Goal: Task Accomplishment & Management: Manage account settings

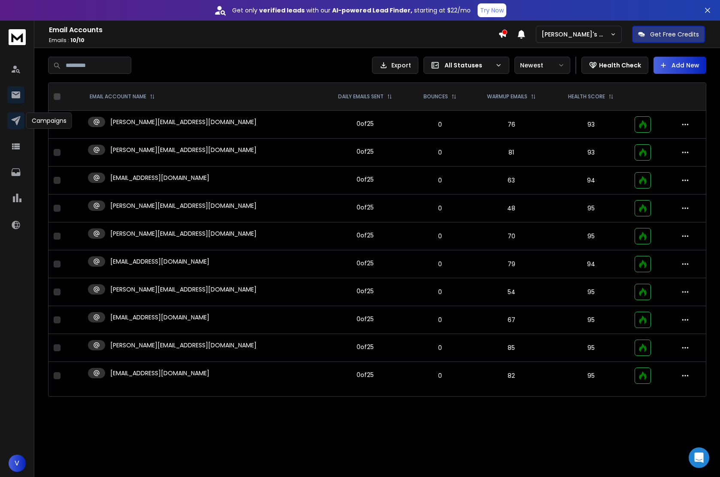
click at [15, 119] on icon at bounding box center [15, 120] width 9 height 9
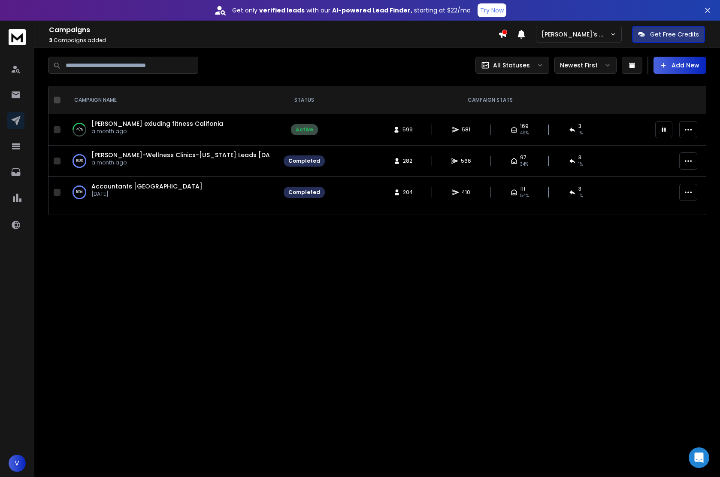
click at [692, 127] on icon "button" at bounding box center [688, 129] width 9 height 9
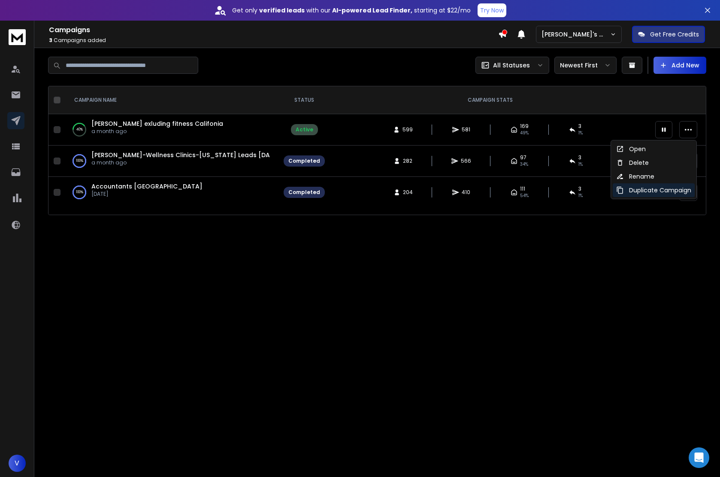
click at [653, 188] on div "Duplicate Campaign" at bounding box center [653, 190] width 75 height 9
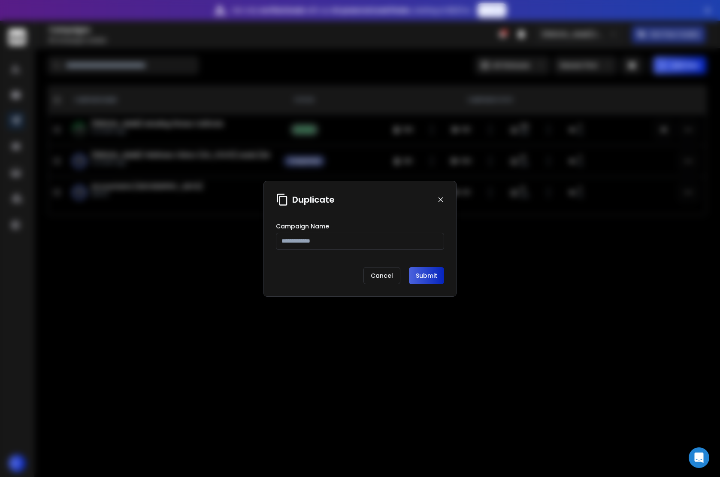
click at [370, 243] on input "text" at bounding box center [360, 241] width 168 height 17
paste input "**********"
type input "**********"
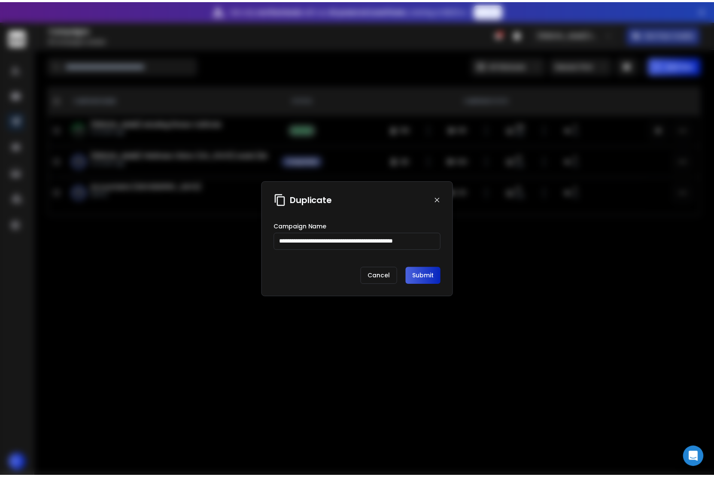
scroll to position [0, 0]
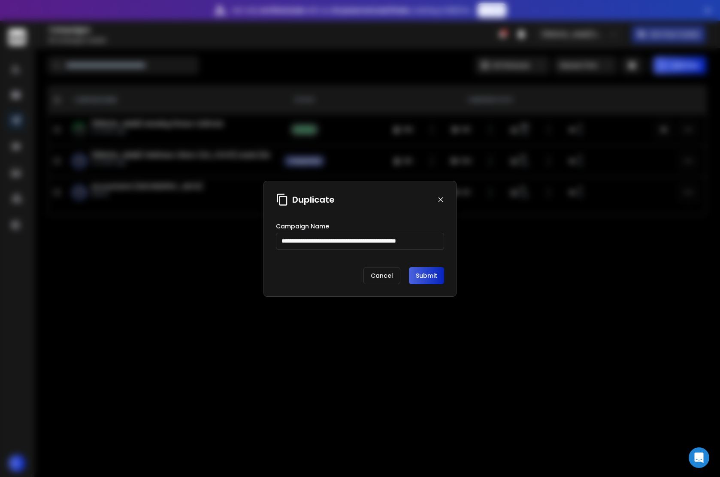
click at [426, 277] on button "Submit" at bounding box center [426, 275] width 35 height 17
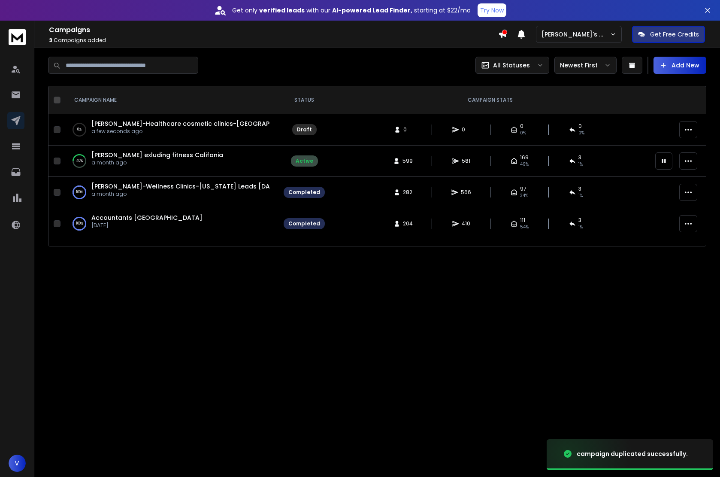
click at [134, 127] on span "[PERSON_NAME]-Healthcare cosmetic clinics-[GEOGRAPHIC_DATA] Leads [DATE]" at bounding box center [219, 123] width 257 height 9
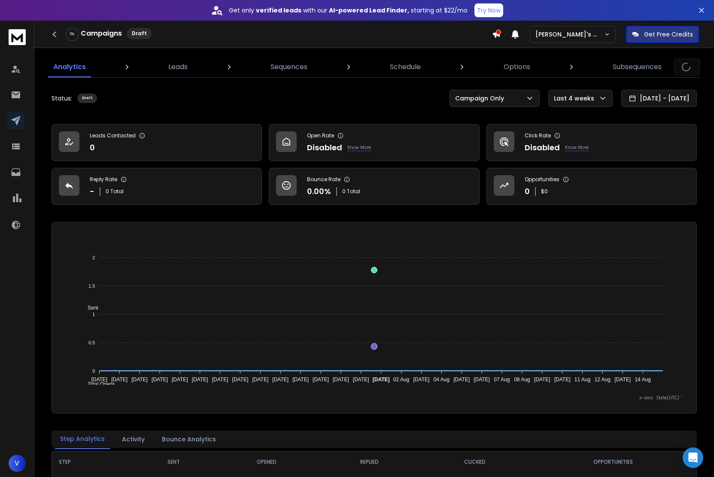
click at [163, 71] on link "Leads" at bounding box center [178, 67] width 30 height 21
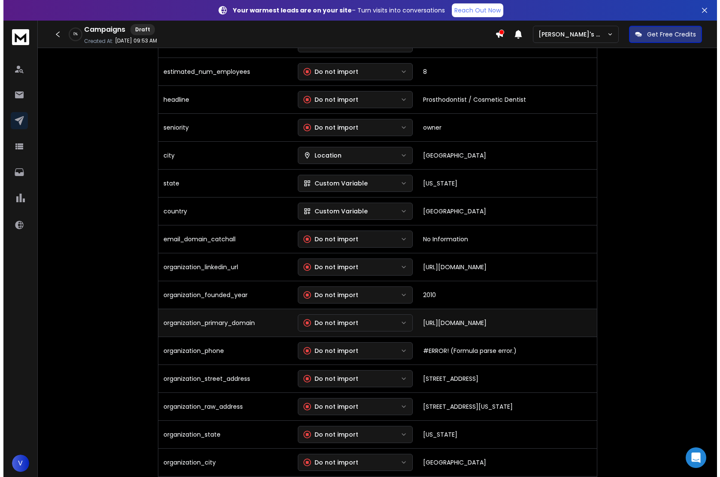
scroll to position [1228, 0]
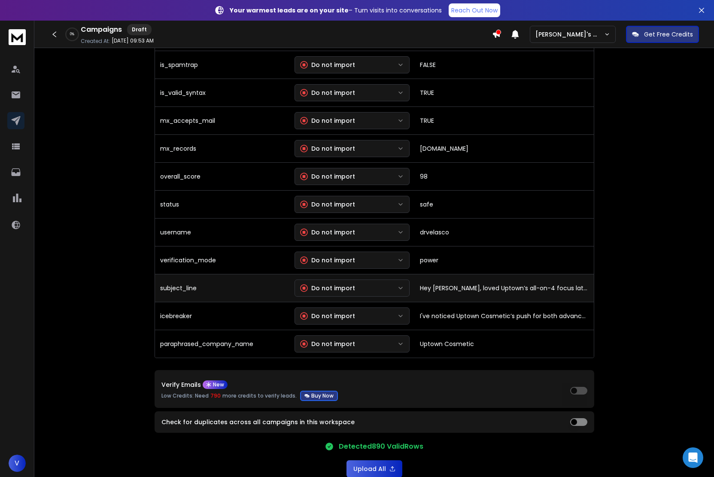
click at [344, 284] on div "Do not import" at bounding box center [327, 288] width 55 height 9
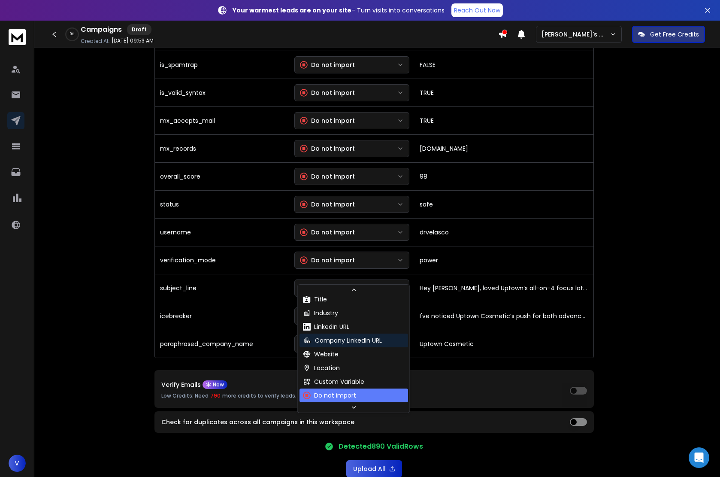
scroll to position [78, 0]
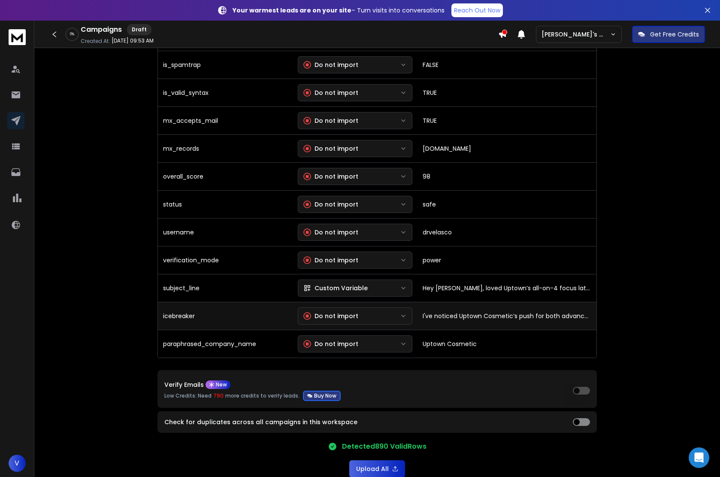
click at [341, 307] on button "Do not import" at bounding box center [355, 315] width 115 height 17
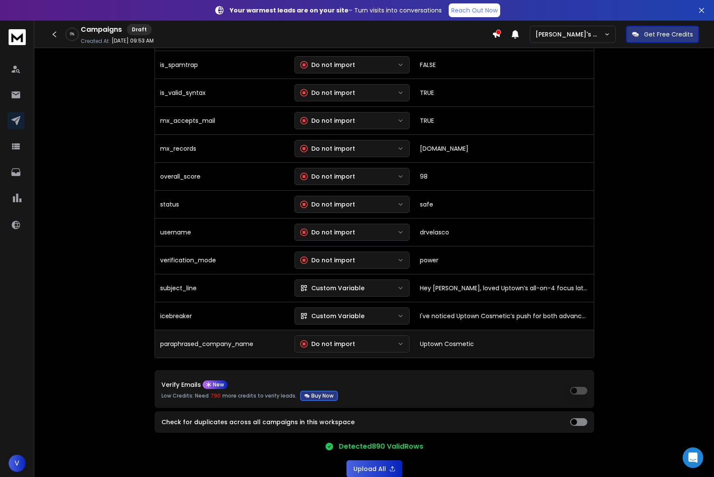
click at [342, 340] on div "Do not import" at bounding box center [327, 344] width 55 height 9
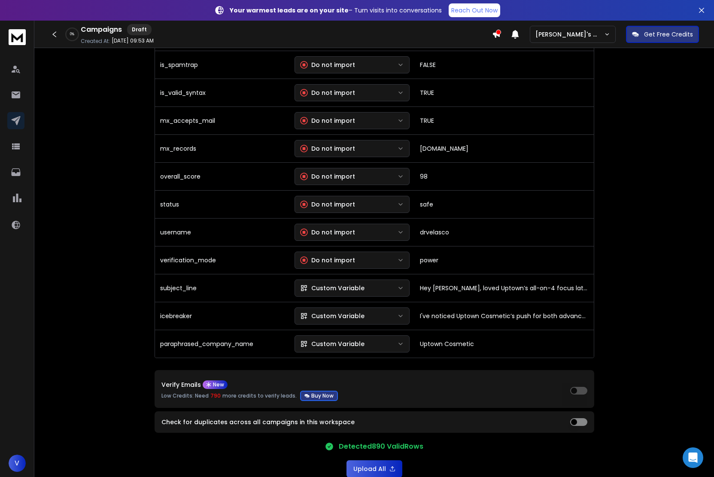
click at [579, 418] on button "Check for duplicates across all campaigns in this workspace" at bounding box center [578, 422] width 17 height 8
click at [389, 460] on button "Upload All" at bounding box center [374, 468] width 56 height 17
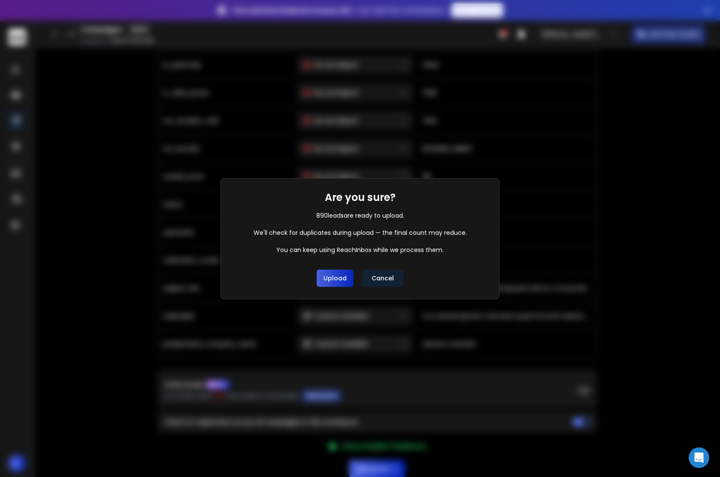
click at [341, 274] on button "Upload" at bounding box center [335, 278] width 37 height 17
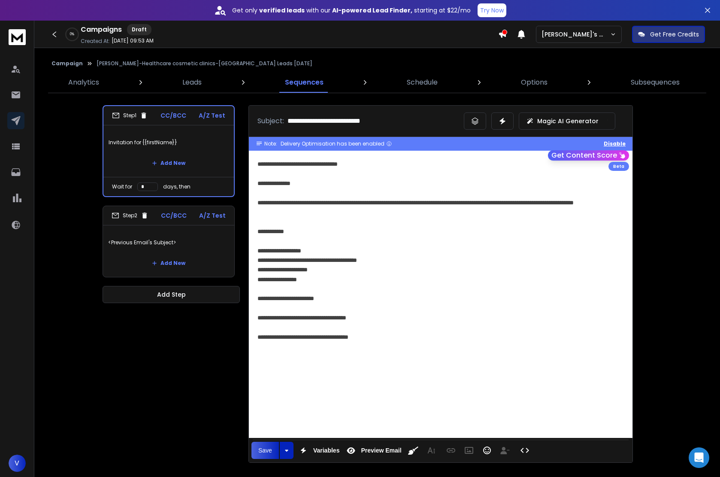
click at [480, 203] on div "**********" at bounding box center [441, 207] width 367 height 19
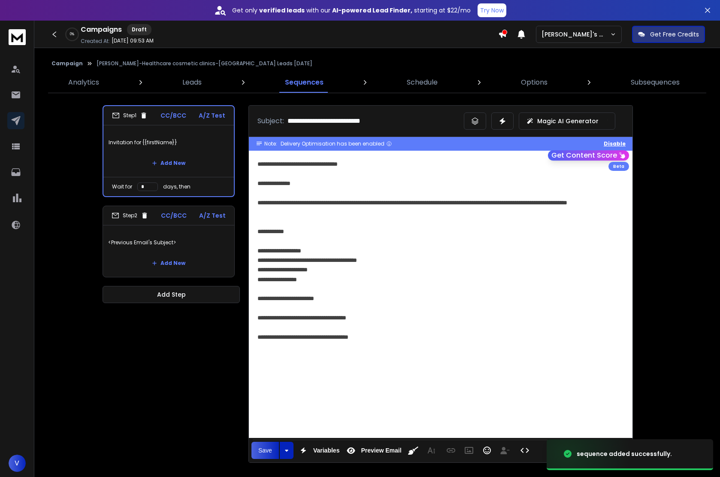
click at [200, 236] on p "<Previous Email's Subject>" at bounding box center [168, 243] width 121 height 24
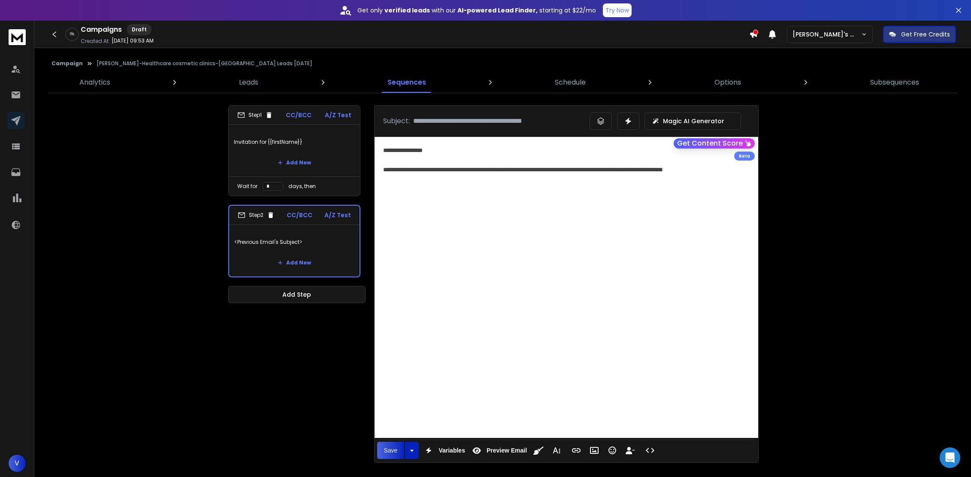
click at [318, 149] on p "Invitation for {{firstName}}" at bounding box center [294, 142] width 121 height 24
type input "**********"
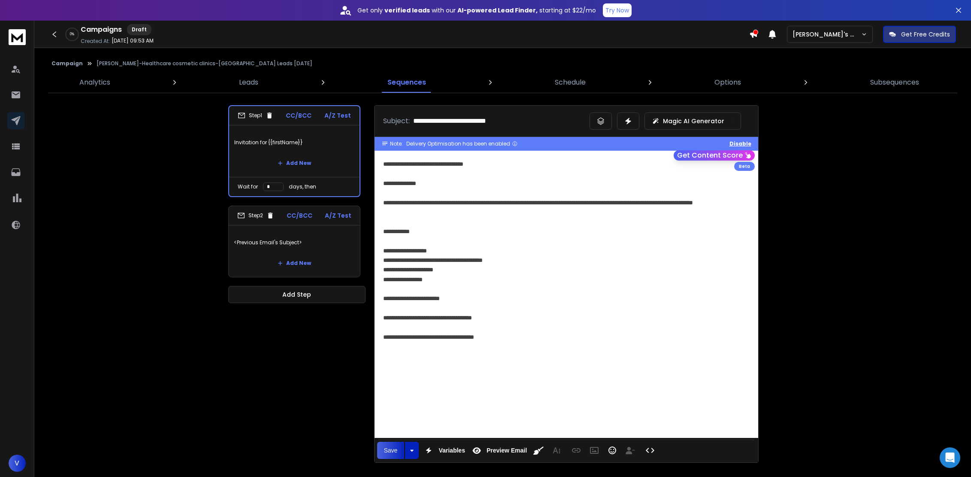
click at [461, 233] on div "**********" at bounding box center [566, 231] width 367 height 9
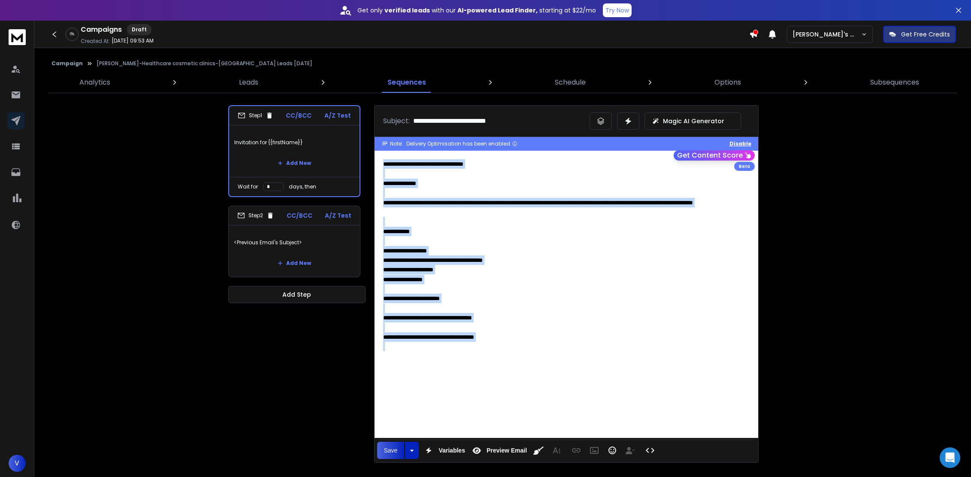
copy div "**********"
click at [547, 255] on div "**********" at bounding box center [566, 250] width 367 height 9
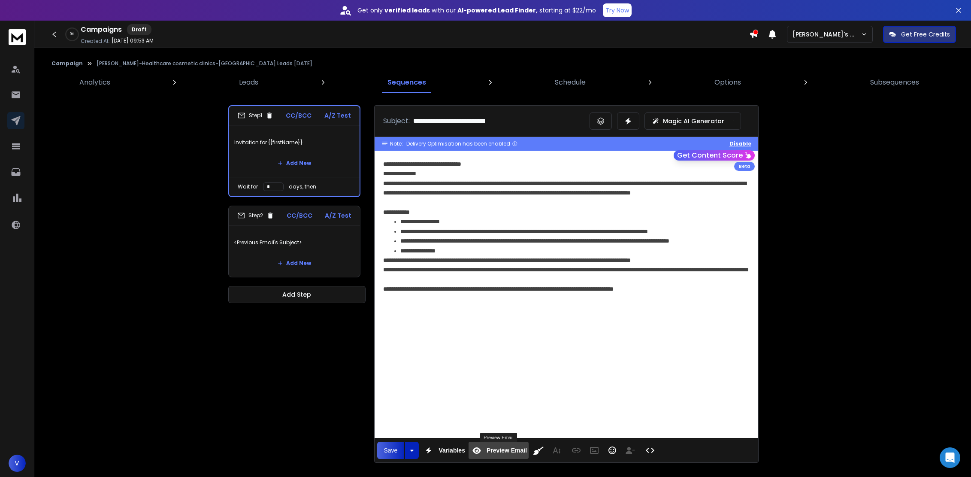
click at [504, 444] on div "Preview Email" at bounding box center [499, 450] width 60 height 14
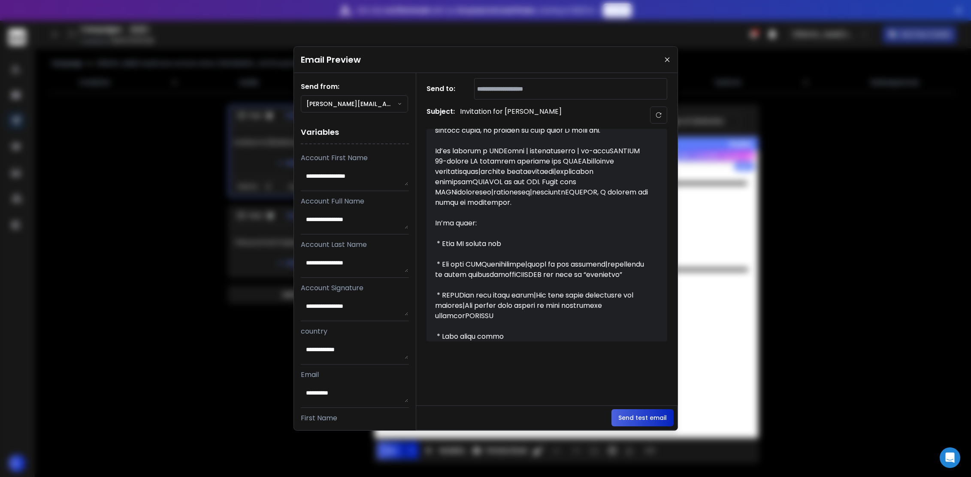
scroll to position [95, 0]
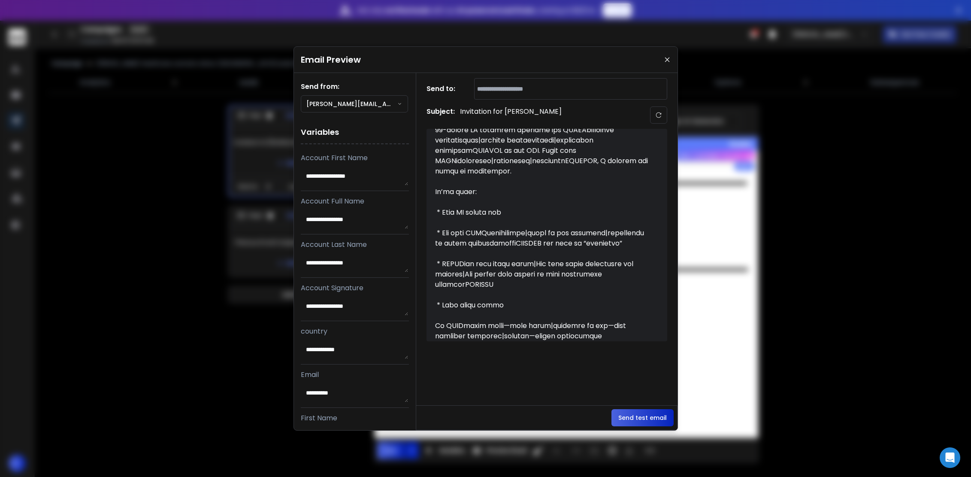
click at [486, 238] on div at bounding box center [542, 140] width 215 height 196
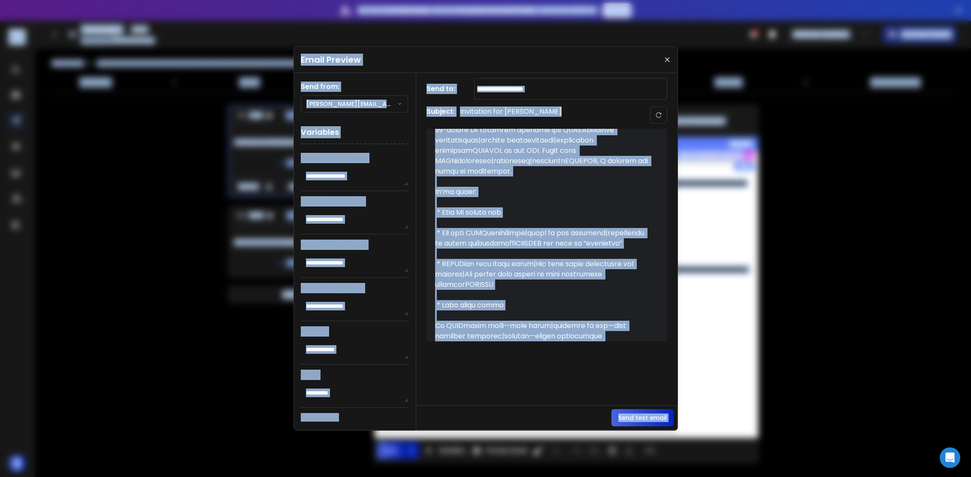
copy body "**********"
click at [666, 60] on icon at bounding box center [667, 59] width 7 height 7
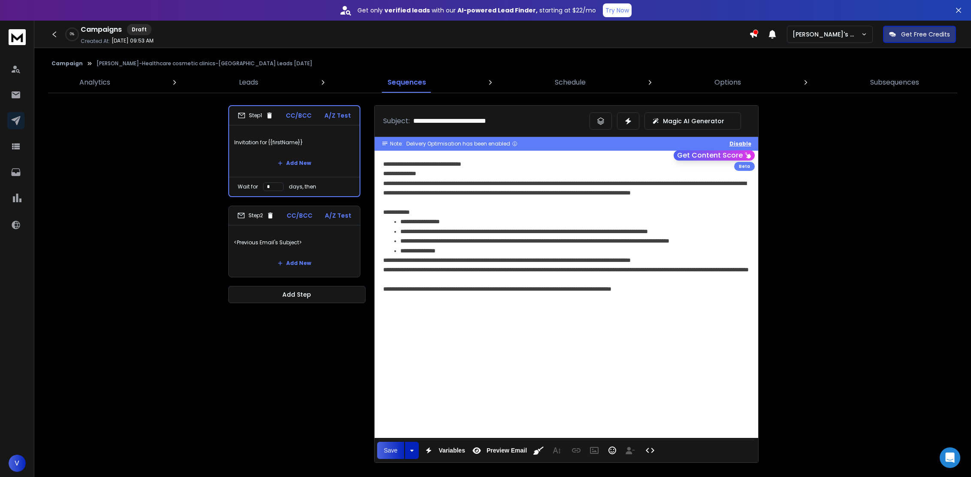
click at [695, 300] on div at bounding box center [566, 298] width 367 height 9
click at [707, 289] on p "**********" at bounding box center [566, 288] width 367 height 9
drag, startPoint x: 381, startPoint y: 165, endPoint x: 441, endPoint y: 164, distance: 60.1
click at [441, 164] on div "**********" at bounding box center [567, 294] width 384 height 287
copy p "**********"
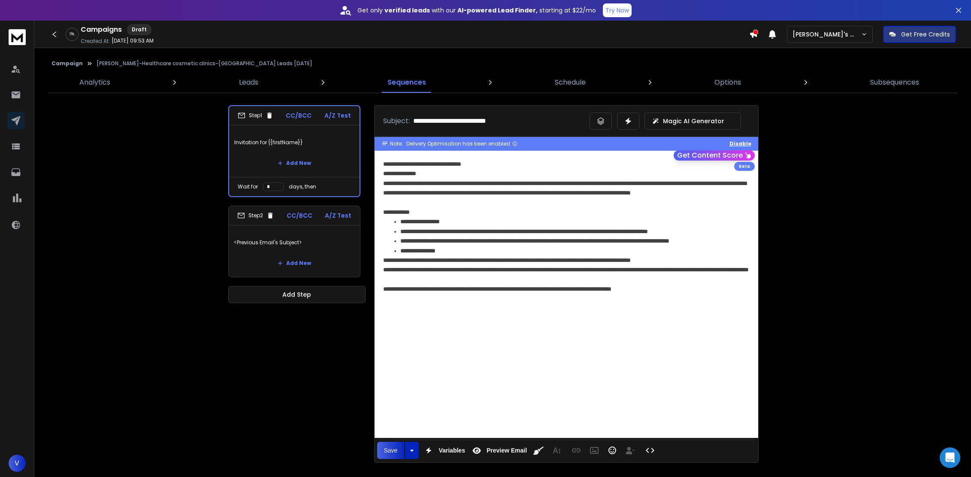
click at [489, 310] on div at bounding box center [566, 308] width 367 height 9
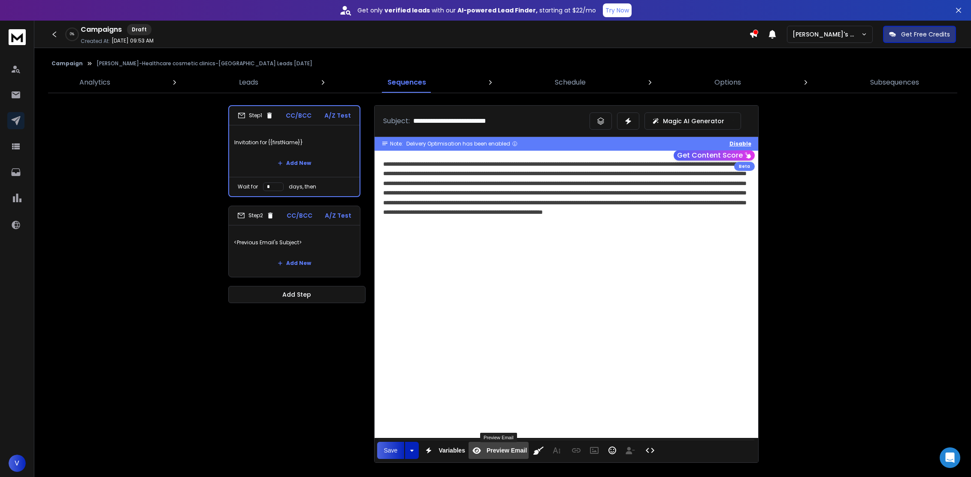
click at [490, 452] on span "Preview Email" at bounding box center [507, 450] width 44 height 7
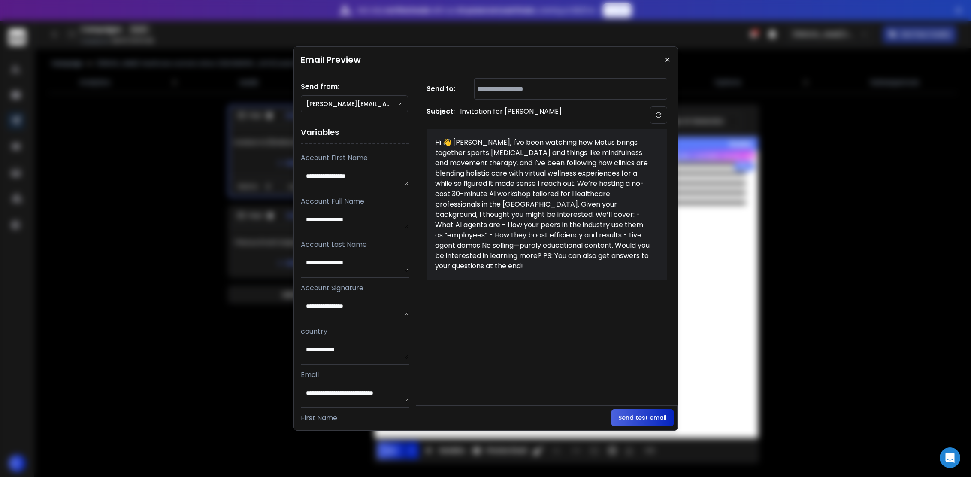
click at [529, 169] on div "Hi 👋 [PERSON_NAME], I've been watching how Motus brings together sports [MEDICA…" at bounding box center [542, 204] width 215 height 134
click at [678, 388] on div "**********" at bounding box center [486, 238] width 385 height 384
click at [665, 61] on icon at bounding box center [667, 59] width 7 height 7
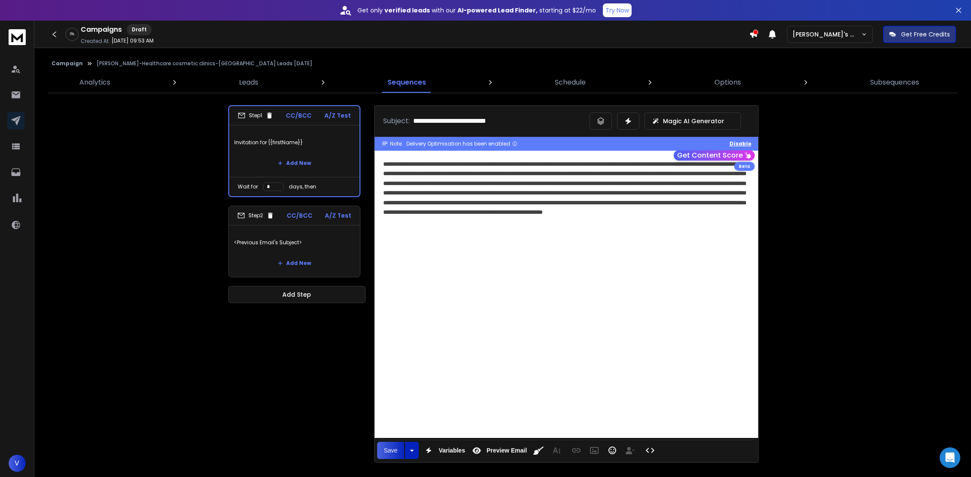
click at [588, 246] on div "**********" at bounding box center [567, 294] width 384 height 287
click at [583, 235] on div at bounding box center [566, 231] width 367 height 9
click at [542, 193] on div "**********" at bounding box center [566, 192] width 367 height 67
click at [502, 220] on div "**********" at bounding box center [566, 192] width 367 height 67
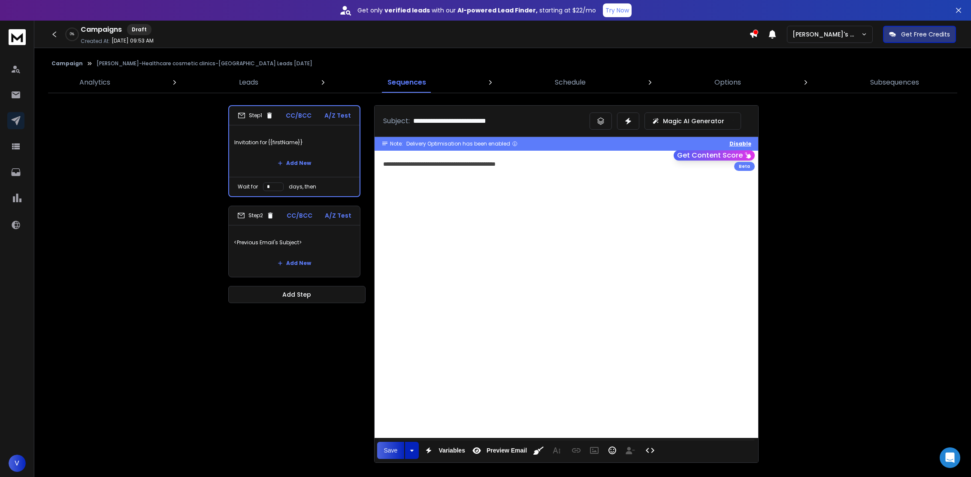
click at [570, 168] on div "**********" at bounding box center [566, 163] width 367 height 9
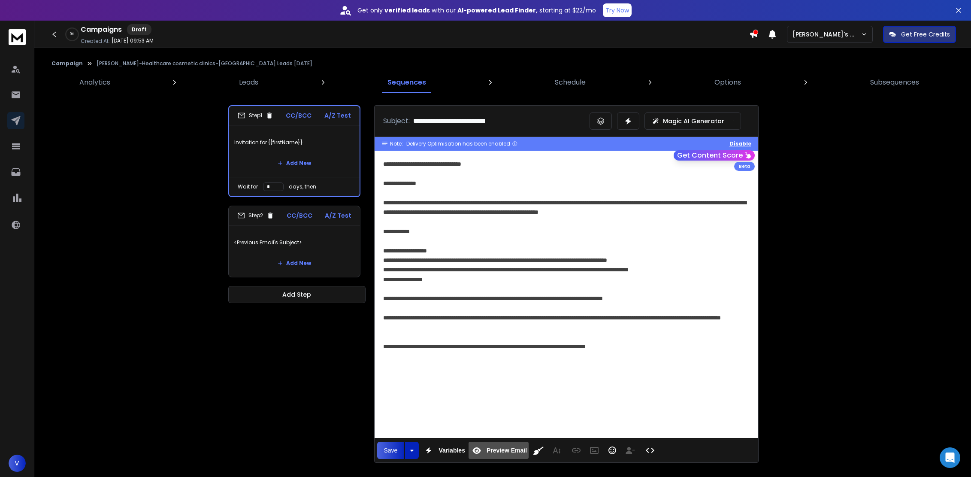
click at [497, 454] on span "Preview Email" at bounding box center [507, 450] width 44 height 7
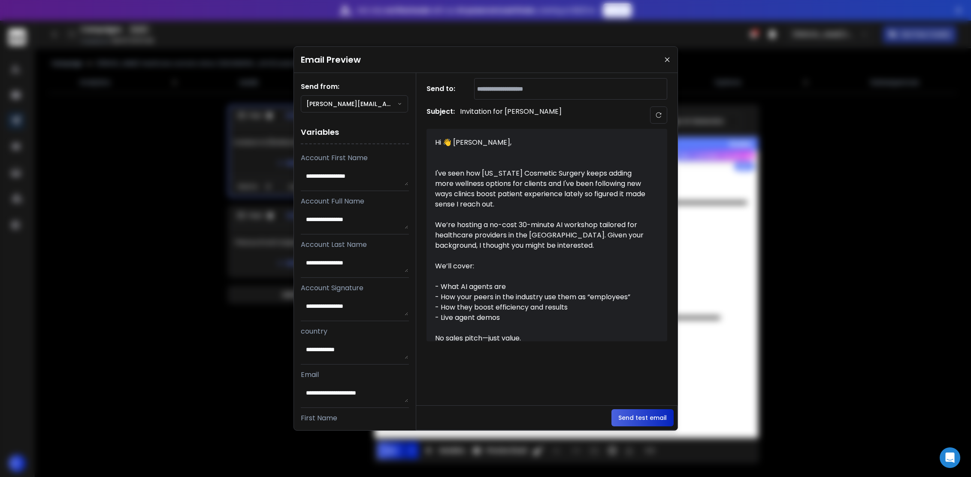
scroll to position [43, 0]
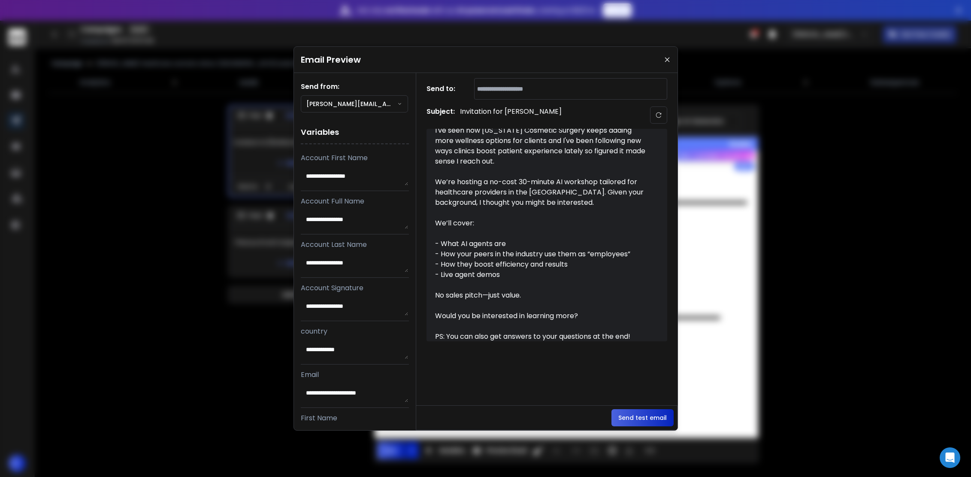
click at [647, 416] on button "Send test email" at bounding box center [643, 417] width 62 height 17
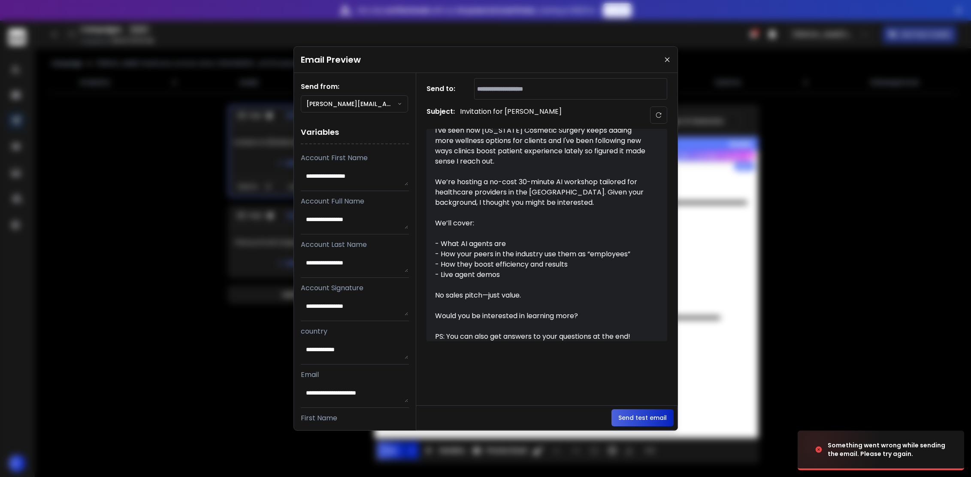
click at [668, 55] on div "Email Preview" at bounding box center [486, 60] width 384 height 26
click at [668, 57] on icon at bounding box center [667, 59] width 7 height 7
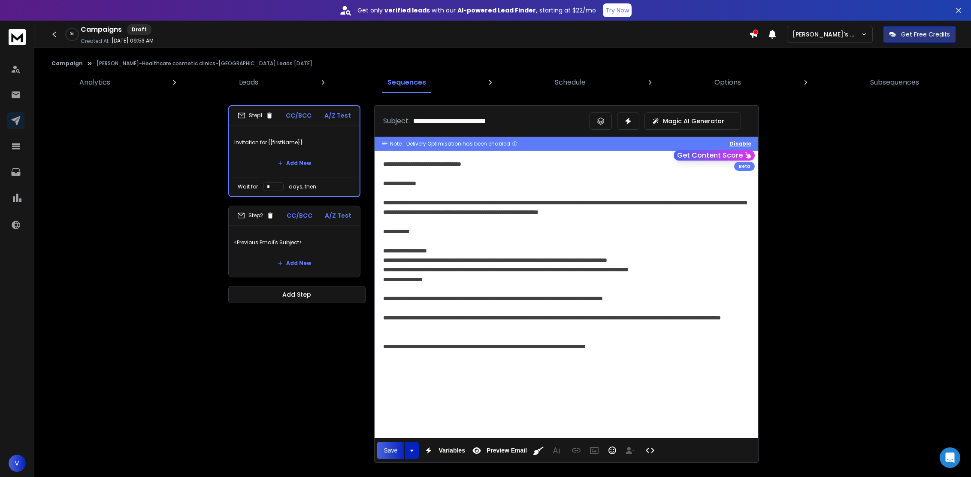
click at [548, 86] on div "Analytics Leads Sequences Schedule Options Subsequences" at bounding box center [499, 82] width 903 height 21
click at [586, 85] on p "Schedule" at bounding box center [570, 82] width 31 height 10
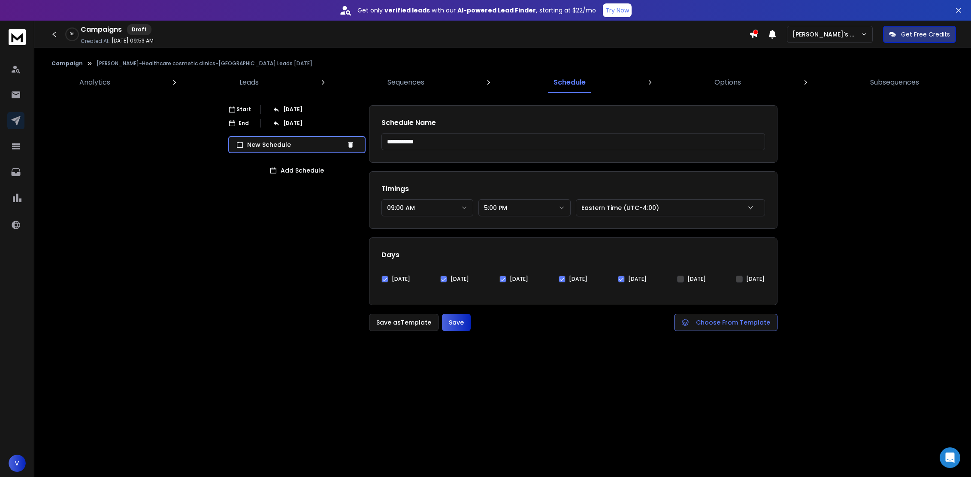
click at [303, 123] on p "[DATE]" at bounding box center [292, 123] width 19 height 7
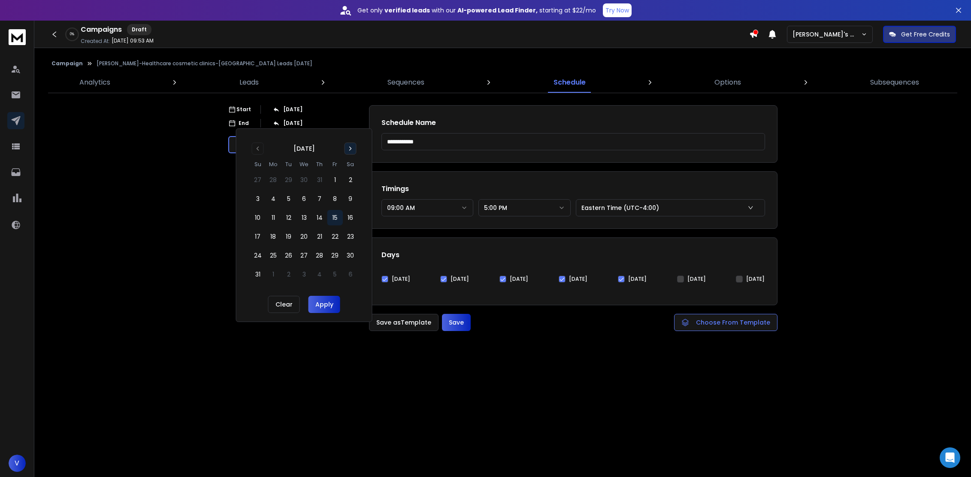
click at [346, 147] on button "Go to next month" at bounding box center [351, 149] width 12 height 12
click at [300, 252] on button "31" at bounding box center [304, 255] width 15 height 15
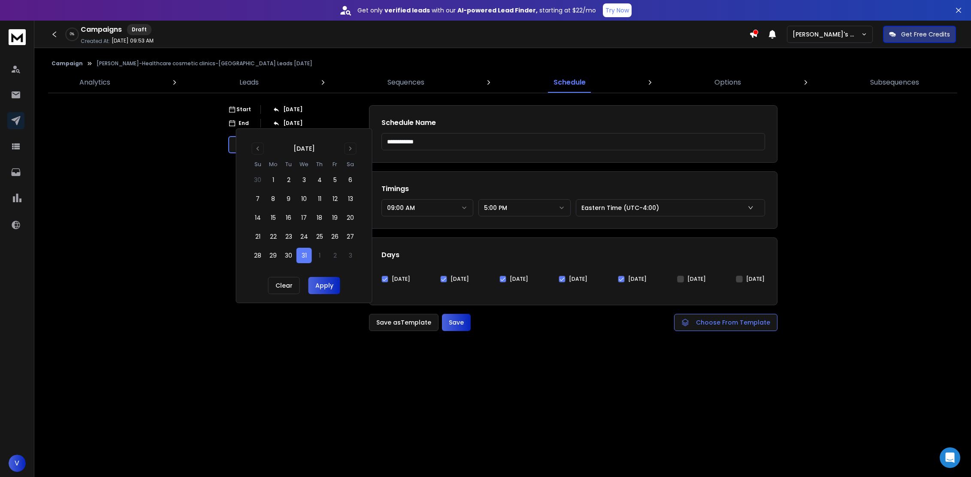
click at [320, 291] on button "Apply" at bounding box center [325, 285] width 32 height 17
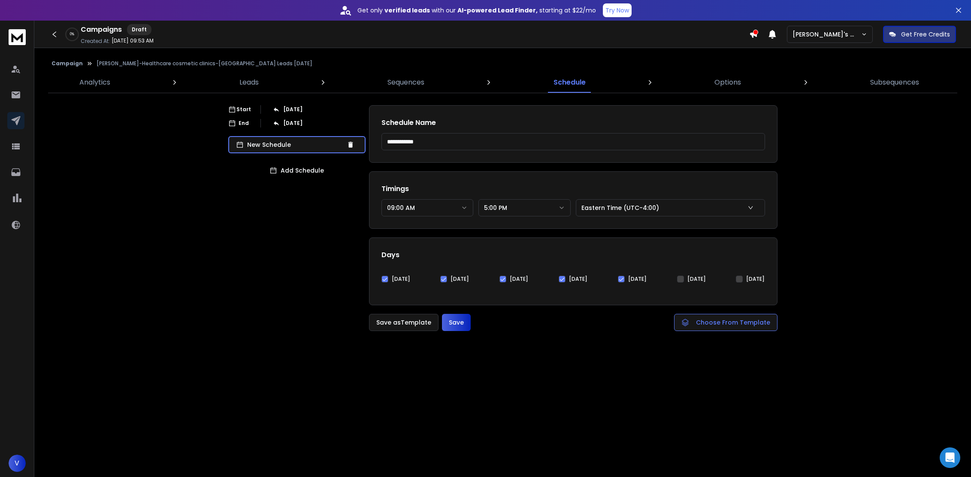
click at [445, 318] on button "Save" at bounding box center [456, 322] width 29 height 17
click at [720, 79] on p "Options" at bounding box center [728, 82] width 27 height 10
select select "*"
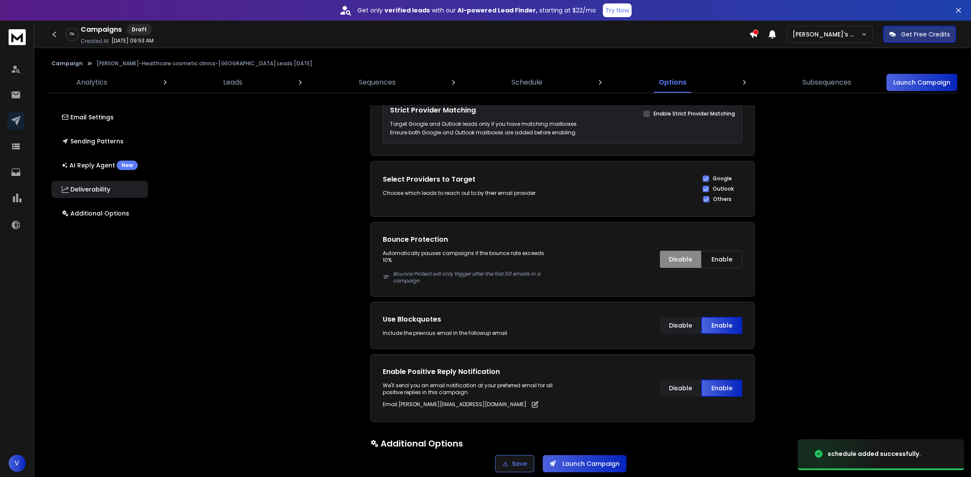
scroll to position [1427, 0]
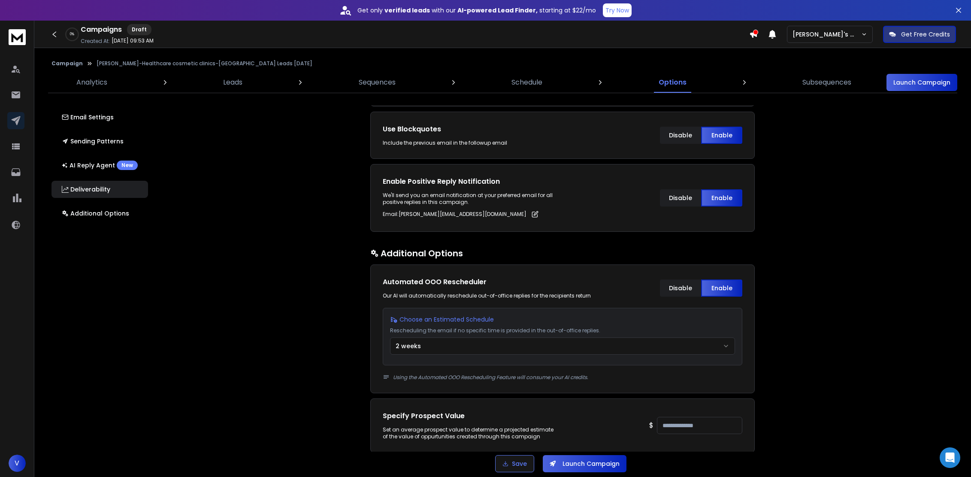
click at [582, 462] on button "Launch Campaign" at bounding box center [585, 463] width 84 height 17
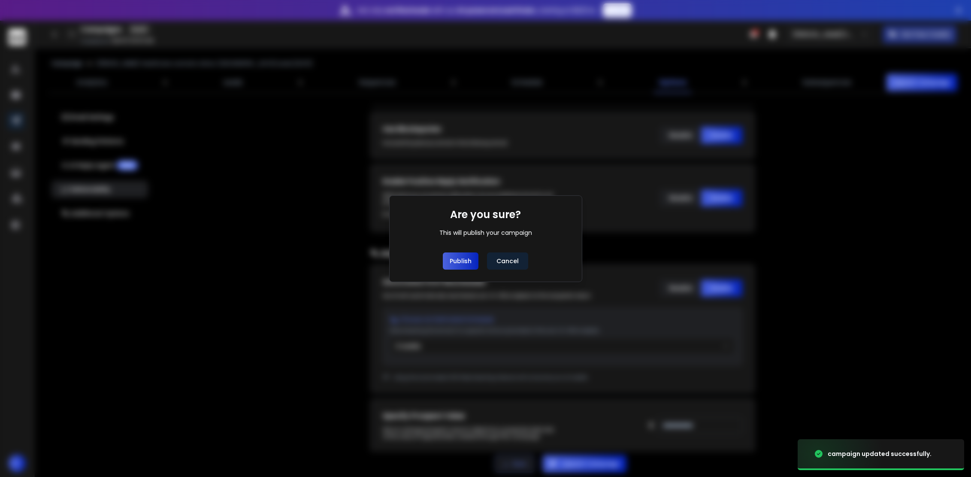
click at [474, 261] on button "Publish" at bounding box center [461, 260] width 36 height 17
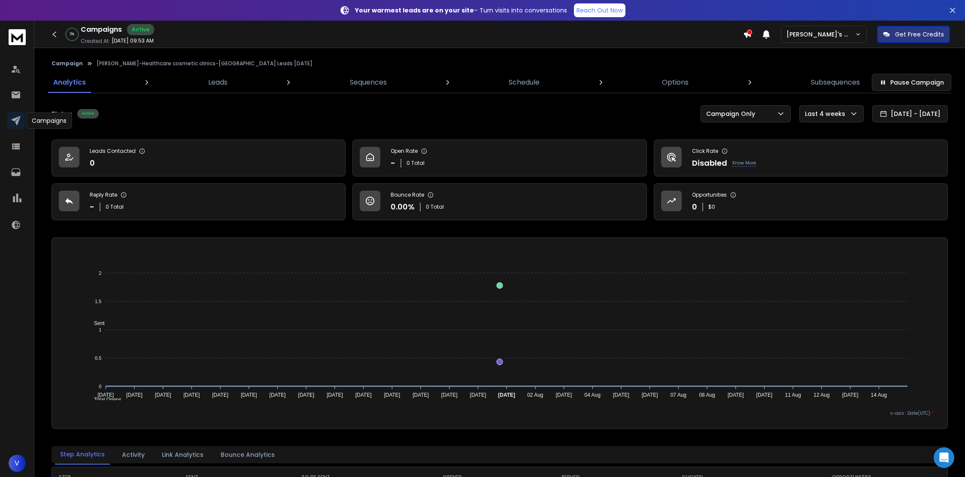
click at [19, 117] on icon at bounding box center [15, 120] width 9 height 9
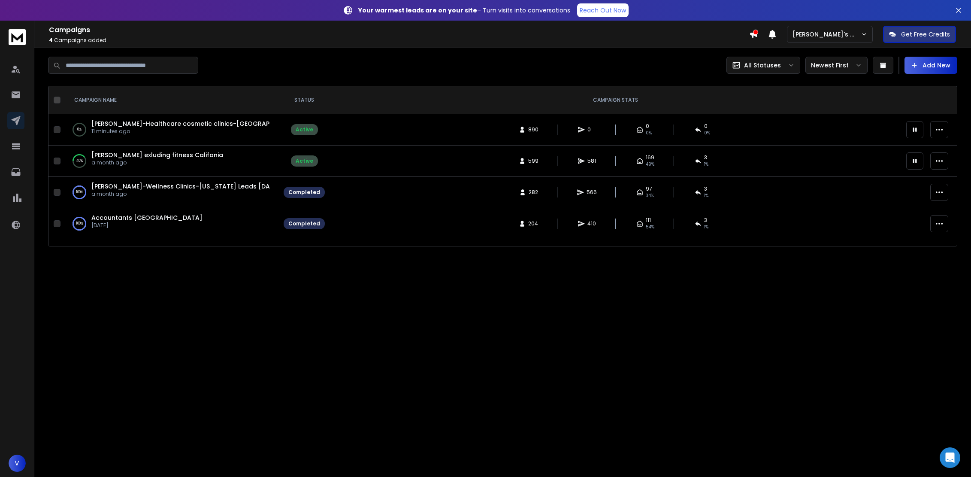
click at [92, 149] on td "40 % Hugh-Heatlhcare exluding fitness Califonia a month ago" at bounding box center [171, 161] width 215 height 31
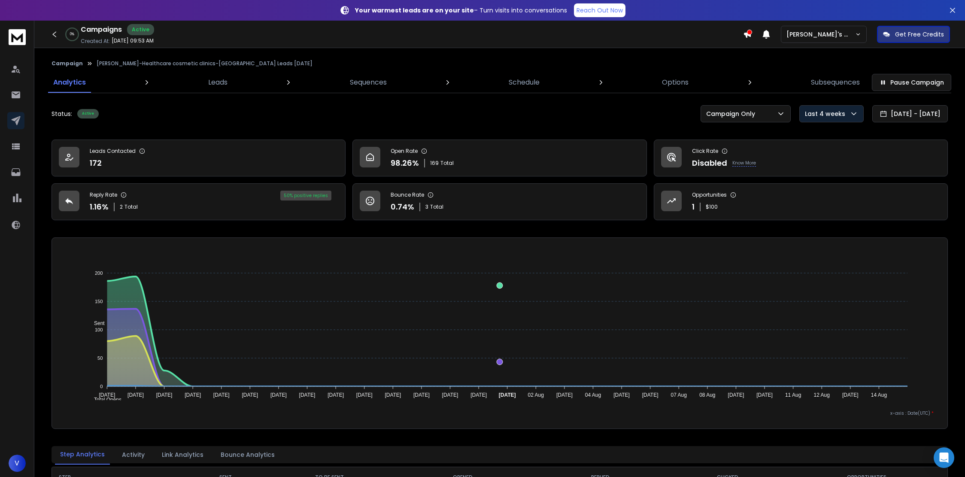
click at [820, 118] on p "Last 4 weeks" at bounding box center [827, 113] width 44 height 9
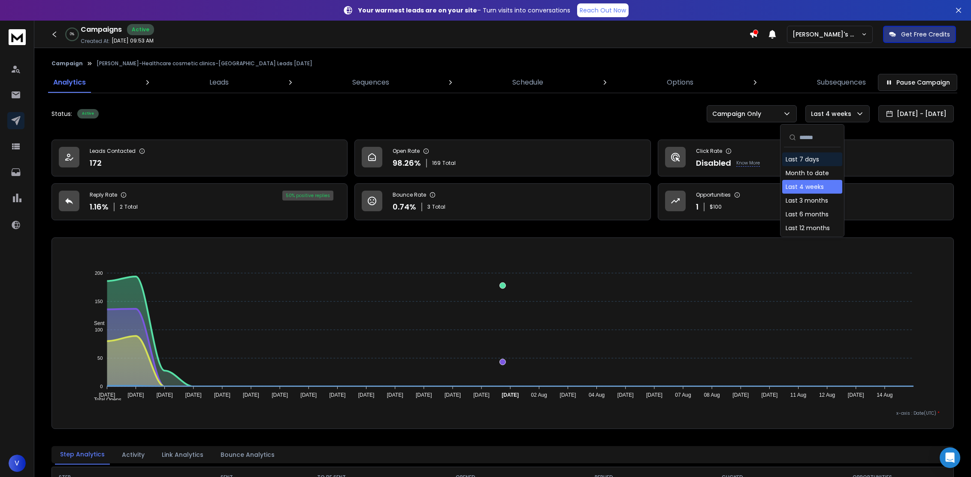
click at [814, 155] on div "Last 7 days" at bounding box center [802, 159] width 33 height 9
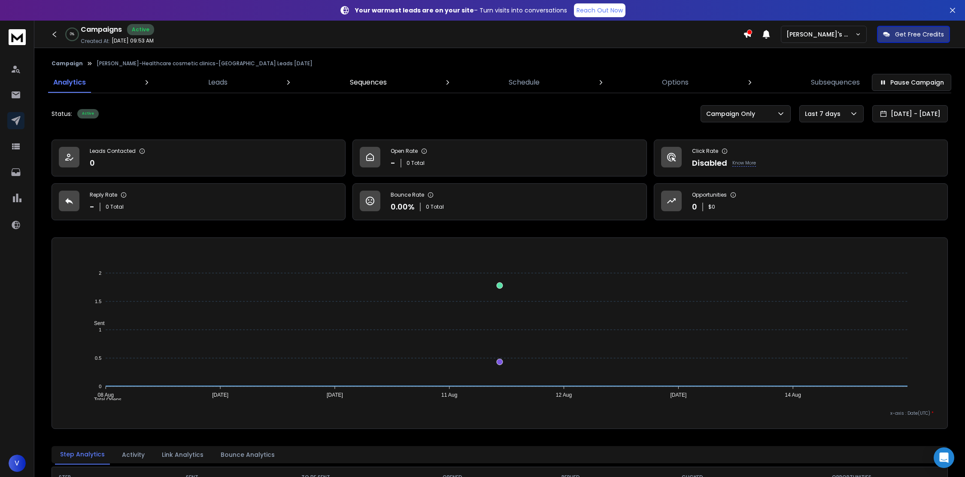
click at [375, 80] on p "Sequences" at bounding box center [368, 82] width 37 height 10
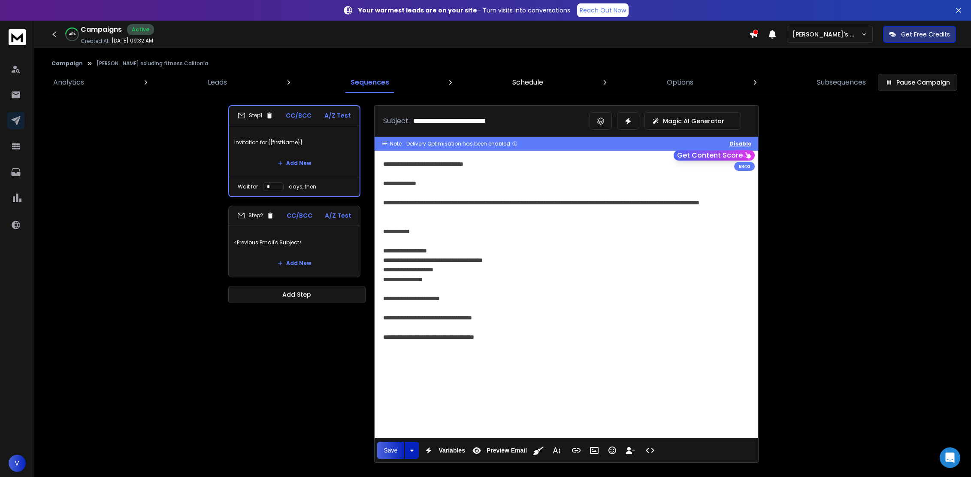
click at [522, 86] on p "Schedule" at bounding box center [528, 82] width 31 height 10
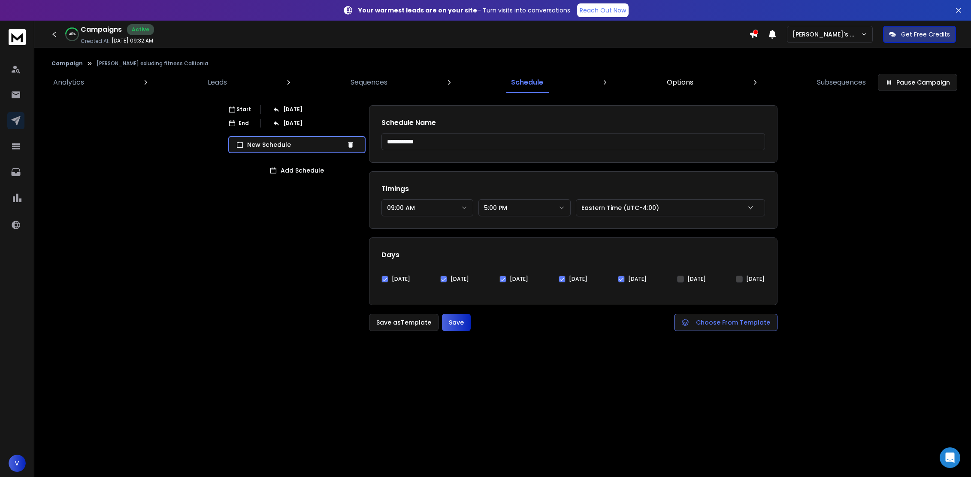
click at [678, 88] on link "Options" at bounding box center [680, 82] width 37 height 21
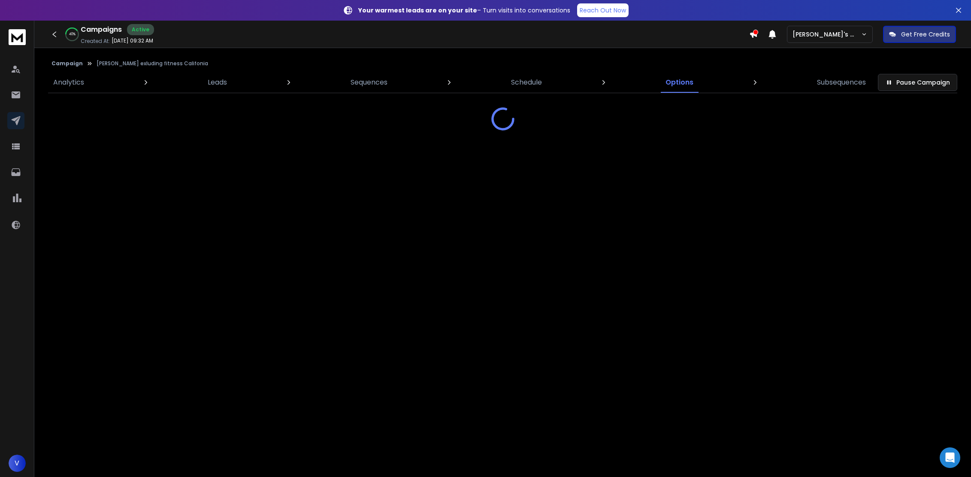
select select "*"
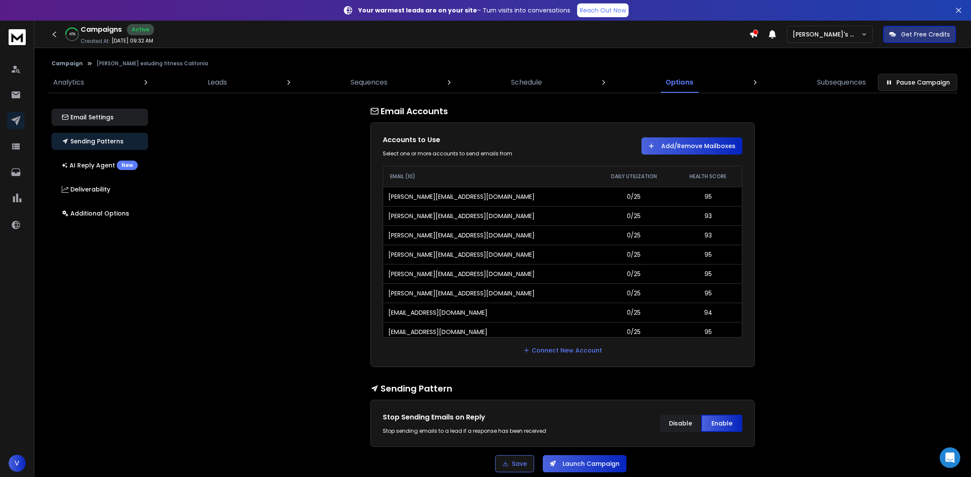
click at [109, 138] on p "Sending Patterns" at bounding box center [93, 141] width 62 height 9
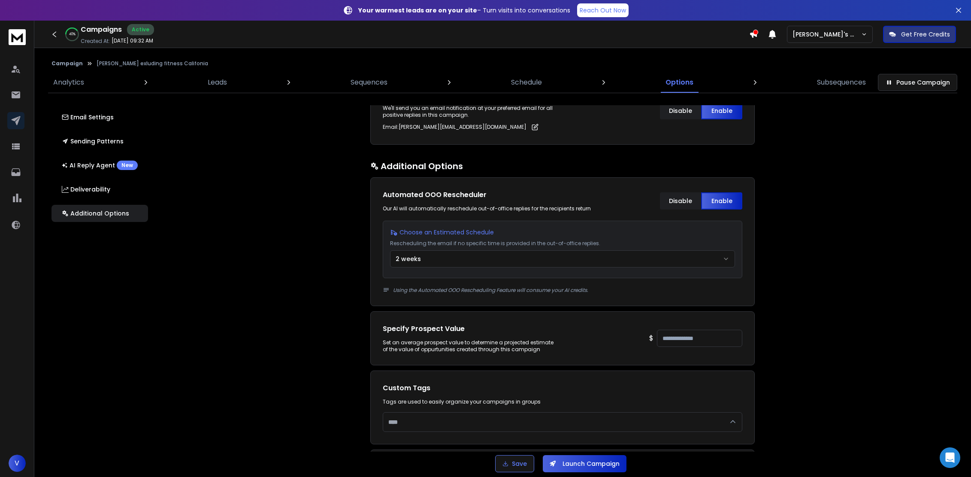
scroll to position [1672, 0]
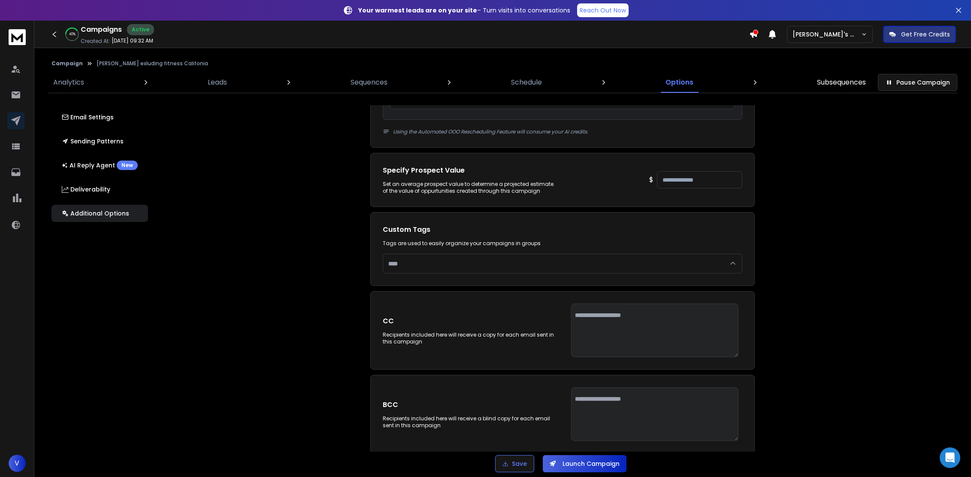
click at [820, 79] on p "Subsequences" at bounding box center [841, 82] width 49 height 10
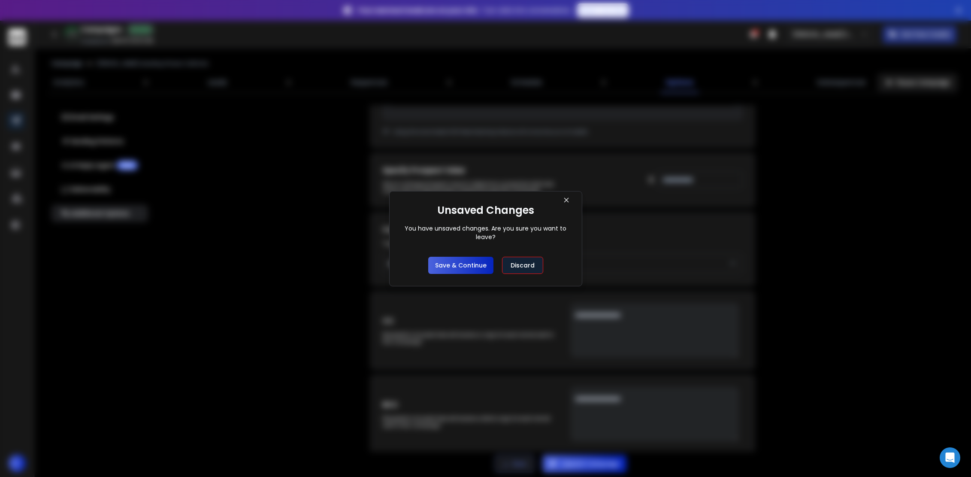
click at [564, 201] on icon at bounding box center [566, 200] width 7 height 7
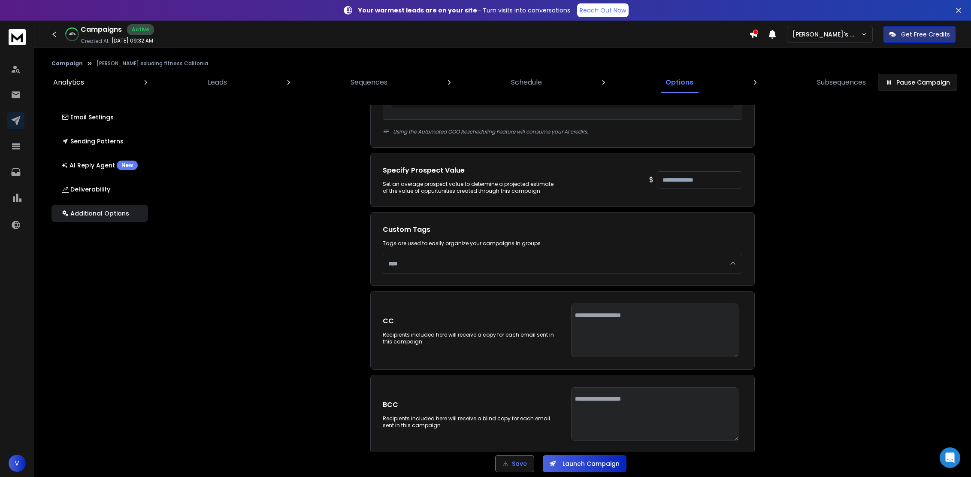
click at [79, 84] on p "Analytics" at bounding box center [68, 82] width 31 height 10
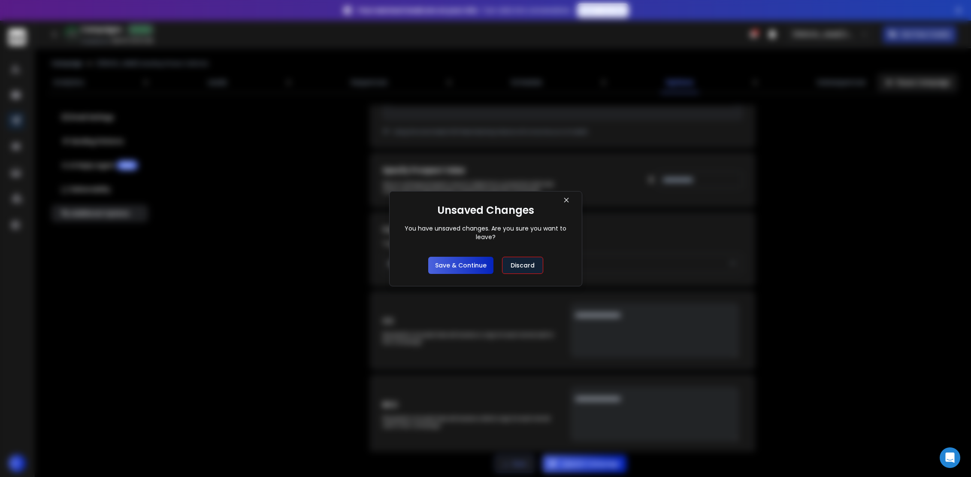
click at [569, 206] on div "Unsaved Changes You have unsaved changes. Are you sure you want to leave? Save …" at bounding box center [486, 238] width 168 height 70
click at [573, 202] on div "Unsaved Changes You have unsaved changes. Are you sure you want to leave? Save …" at bounding box center [485, 238] width 193 height 95
click at [571, 202] on div "Unsaved Changes You have unsaved changes. Are you sure you want to leave? Save …" at bounding box center [485, 238] width 193 height 95
click at [568, 200] on icon at bounding box center [566, 200] width 7 height 7
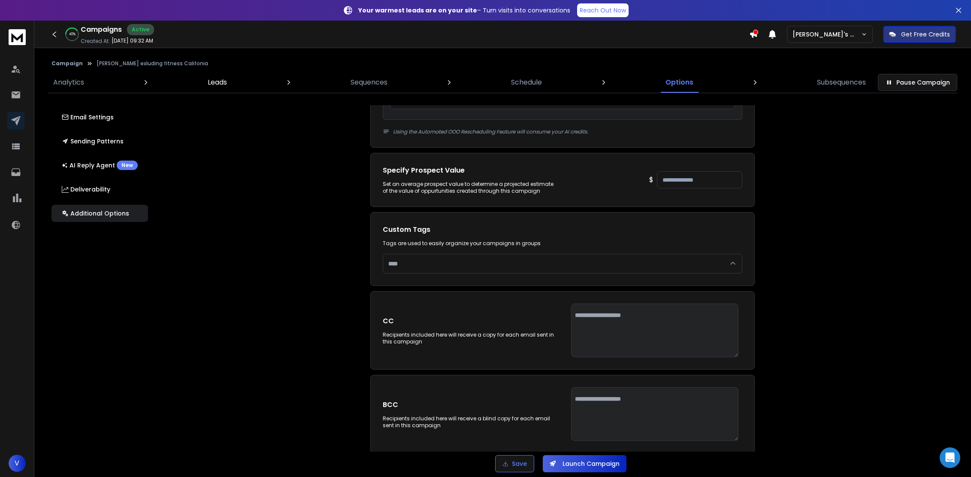
click at [222, 82] on p "Leads" at bounding box center [217, 82] width 19 height 10
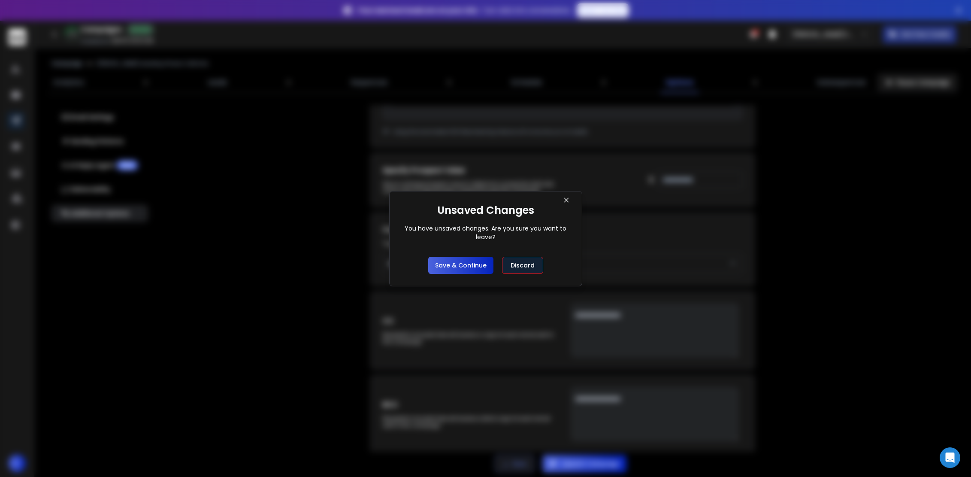
click at [519, 270] on button "Discard" at bounding box center [522, 265] width 41 height 17
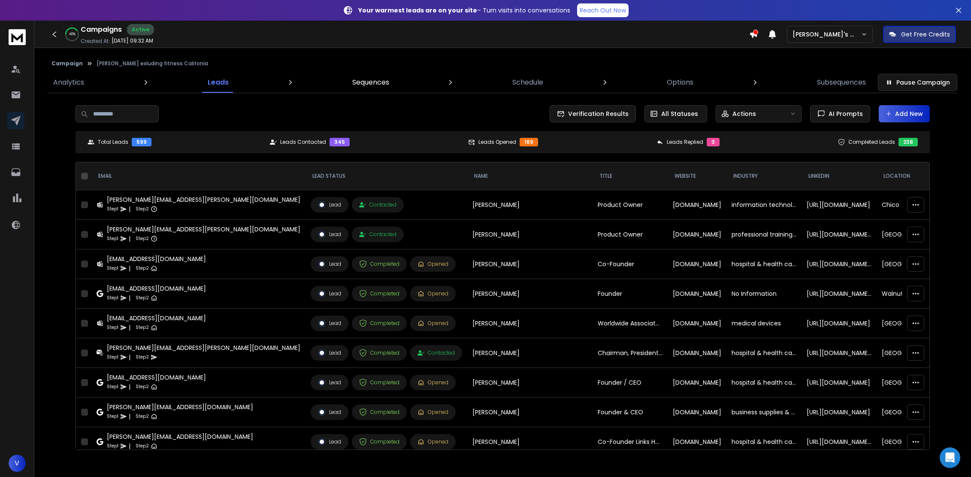
click at [355, 81] on p "Sequences" at bounding box center [370, 82] width 37 height 10
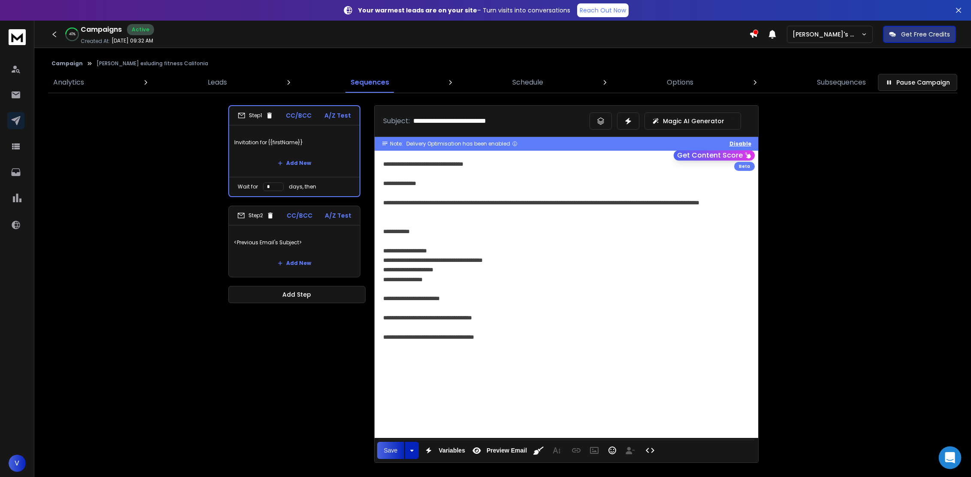
click at [947, 451] on div "Open Intercom Messenger" at bounding box center [950, 457] width 23 height 23
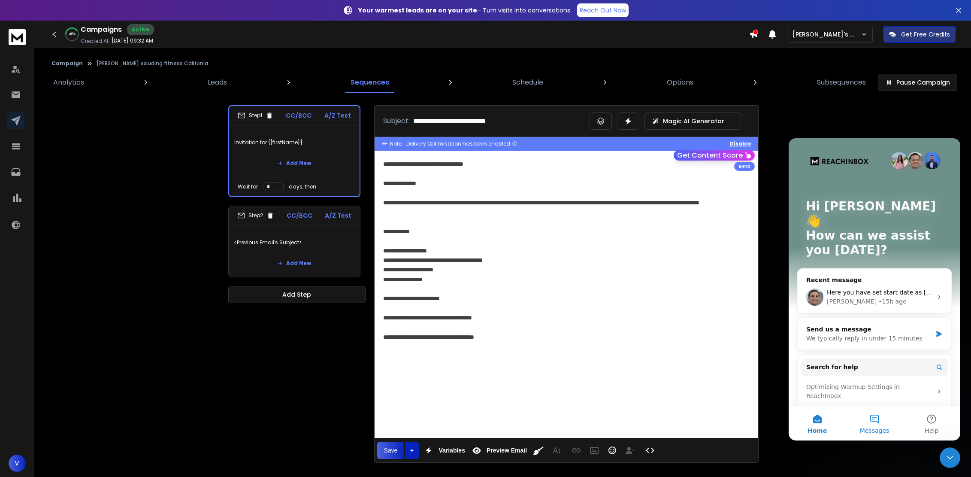
click at [878, 419] on button "Messages" at bounding box center [874, 423] width 57 height 34
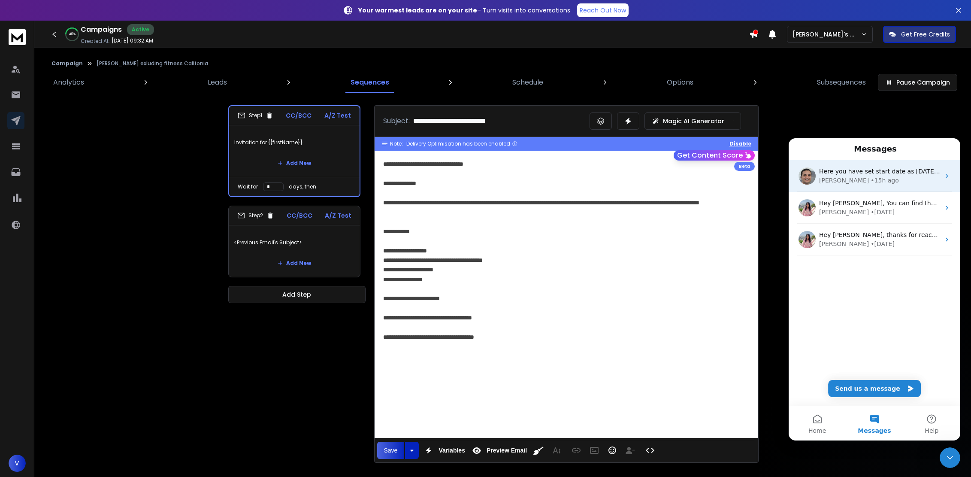
click at [878, 174] on span "Here you have set start date as 31st Aug, so it will start on 31st of this mont…" at bounding box center [961, 171] width 282 height 7
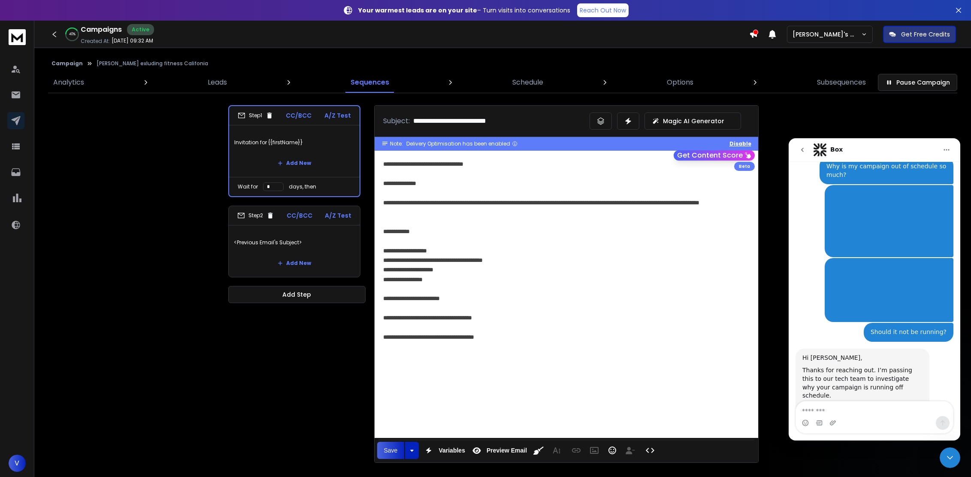
scroll to position [367, 0]
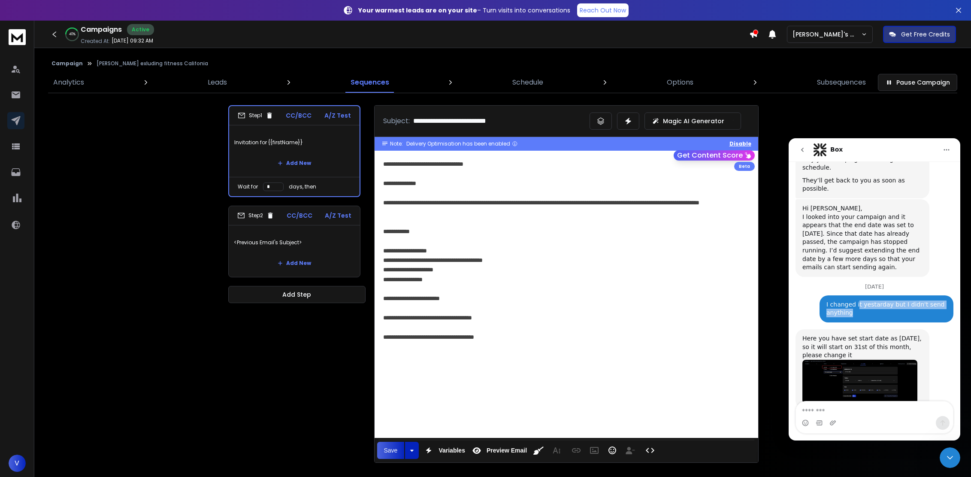
drag, startPoint x: 858, startPoint y: 279, endPoint x: 865, endPoint y: 296, distance: 19.1
click at [865, 296] on div "I changed it yestarday but I didn't send anything Vasislav • 15h ago" at bounding box center [887, 308] width 134 height 27
drag, startPoint x: 825, startPoint y: 313, endPoint x: 870, endPoint y: 321, distance: 45.2
click at [870, 334] on div "Here you have set start date as 31st Aug, so it will start on 31st of this mont…" at bounding box center [863, 346] width 120 height 25
click at [554, 85] on div "Analytics Leads Sequences Schedule Options Subsequences" at bounding box center [459, 82] width 823 height 21
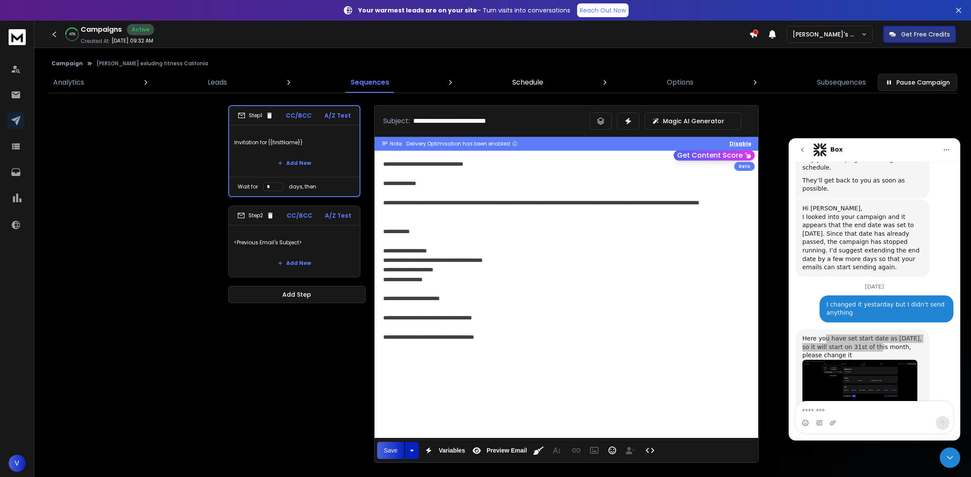
click at [543, 82] on p "Schedule" at bounding box center [528, 82] width 31 height 10
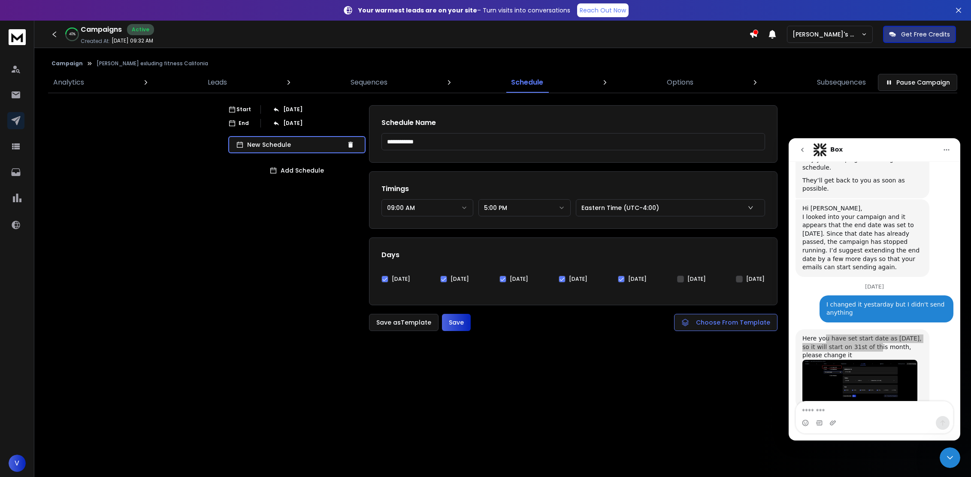
click at [303, 112] on p "[DATE]" at bounding box center [292, 109] width 19 height 7
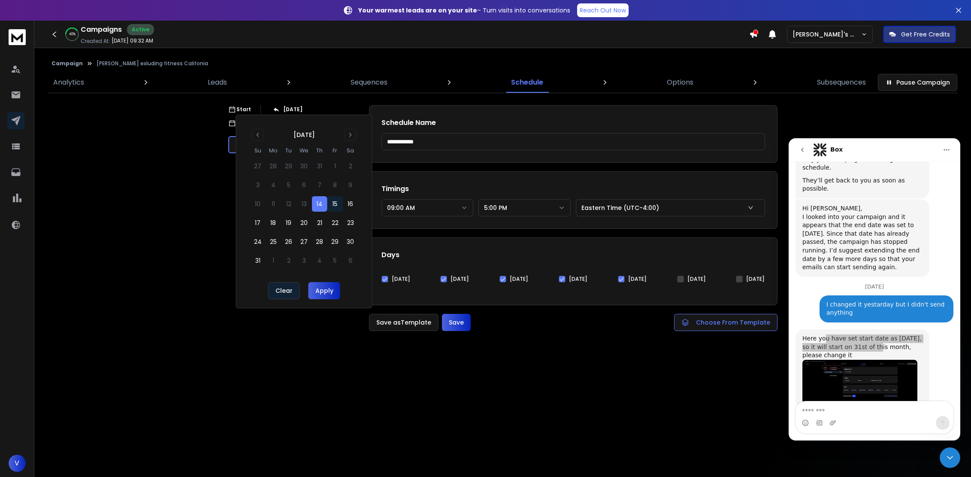
click at [294, 293] on button "Clear" at bounding box center [284, 290] width 32 height 17
click at [292, 293] on button "Clear" at bounding box center [284, 290] width 32 height 17
click at [295, 334] on div "**********" at bounding box center [503, 218] width 910 height 233
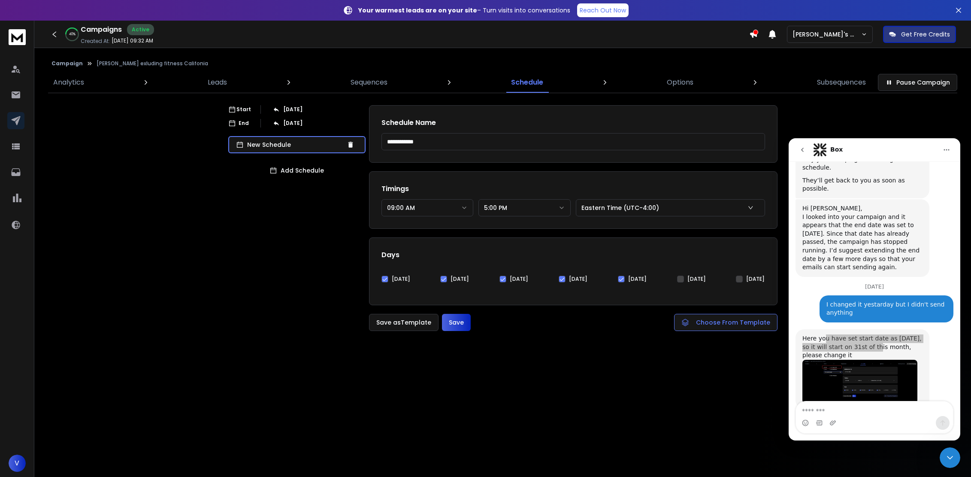
click at [452, 322] on button "Save" at bounding box center [456, 322] width 29 height 17
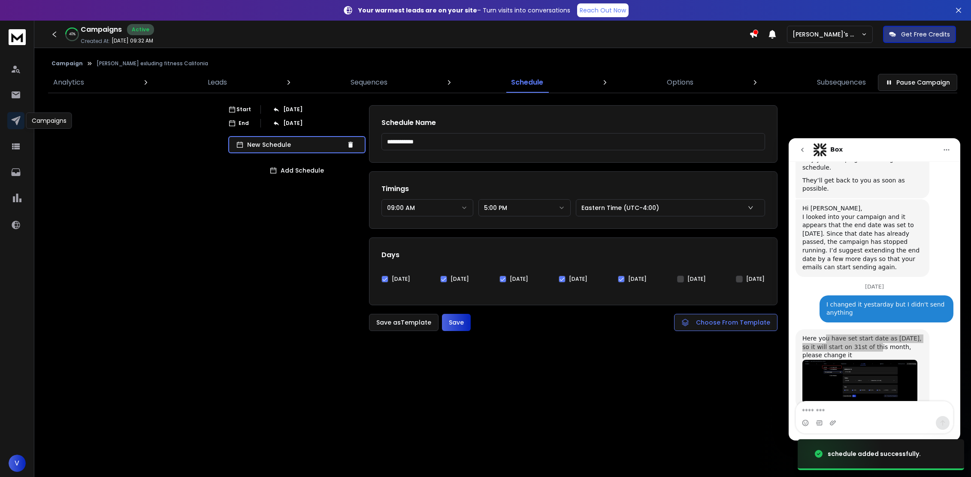
click at [17, 123] on icon at bounding box center [15, 120] width 9 height 9
